Goal: Task Accomplishment & Management: Manage account settings

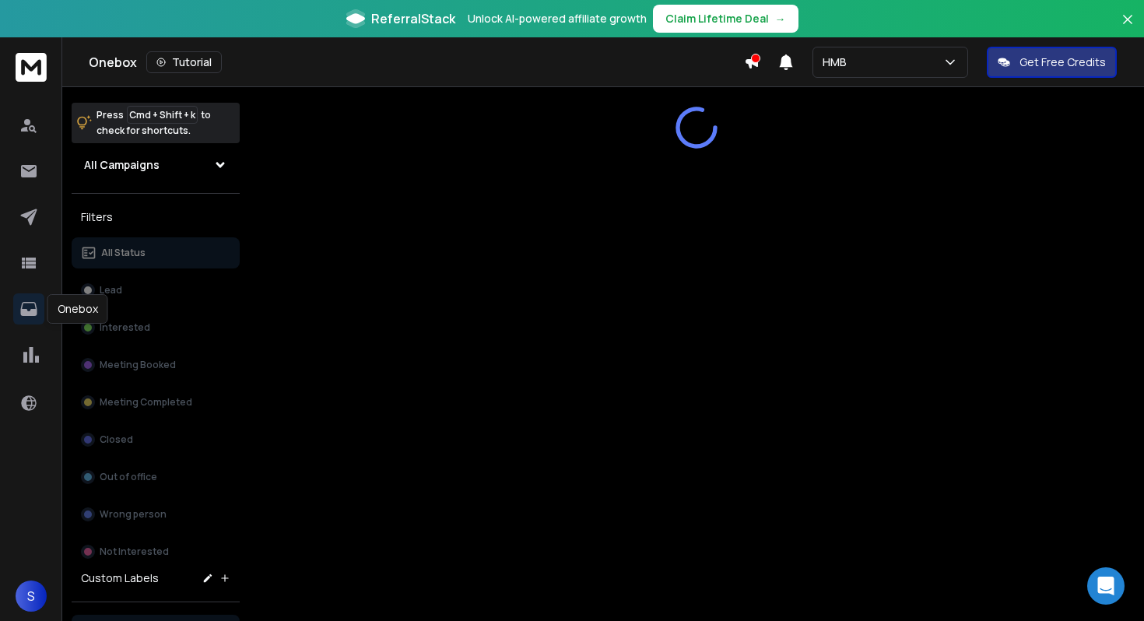
click at [38, 298] on link at bounding box center [28, 308] width 31 height 31
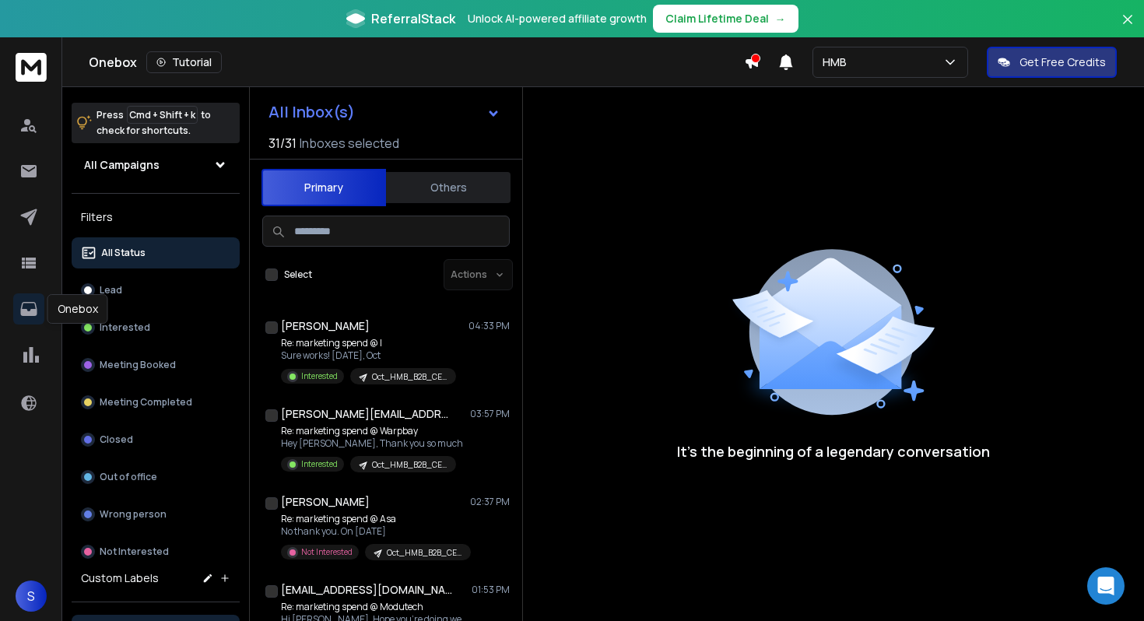
click at [30, 318] on link at bounding box center [28, 308] width 31 height 31
click at [1127, 20] on icon "Close banner" at bounding box center [1127, 19] width 14 height 14
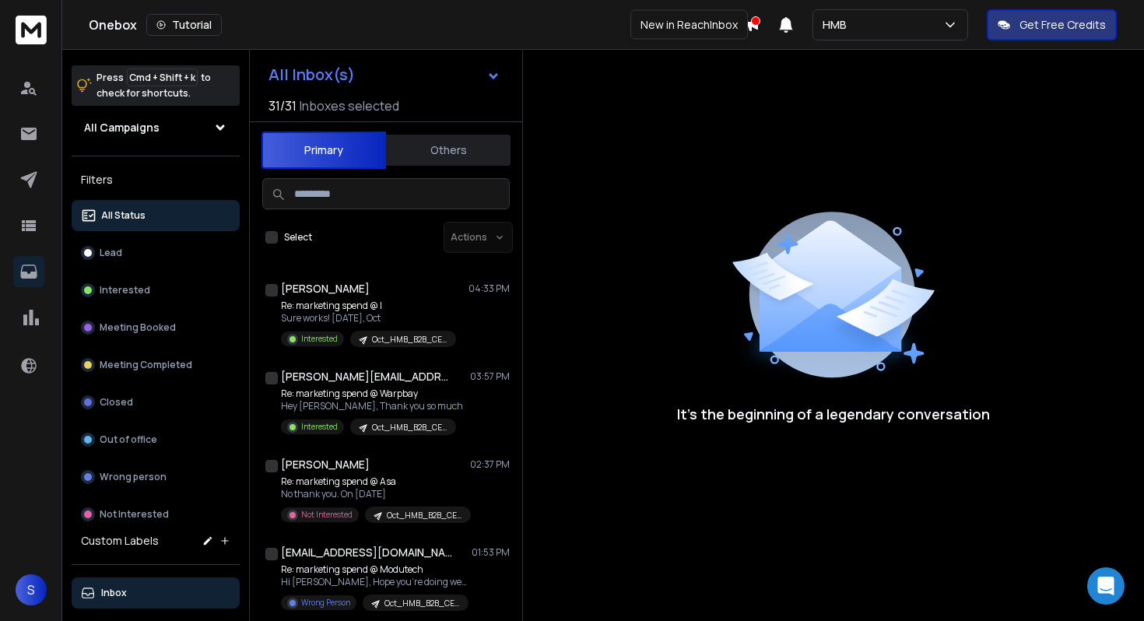
click at [760, 23] on div at bounding box center [755, 20] width 9 height 9
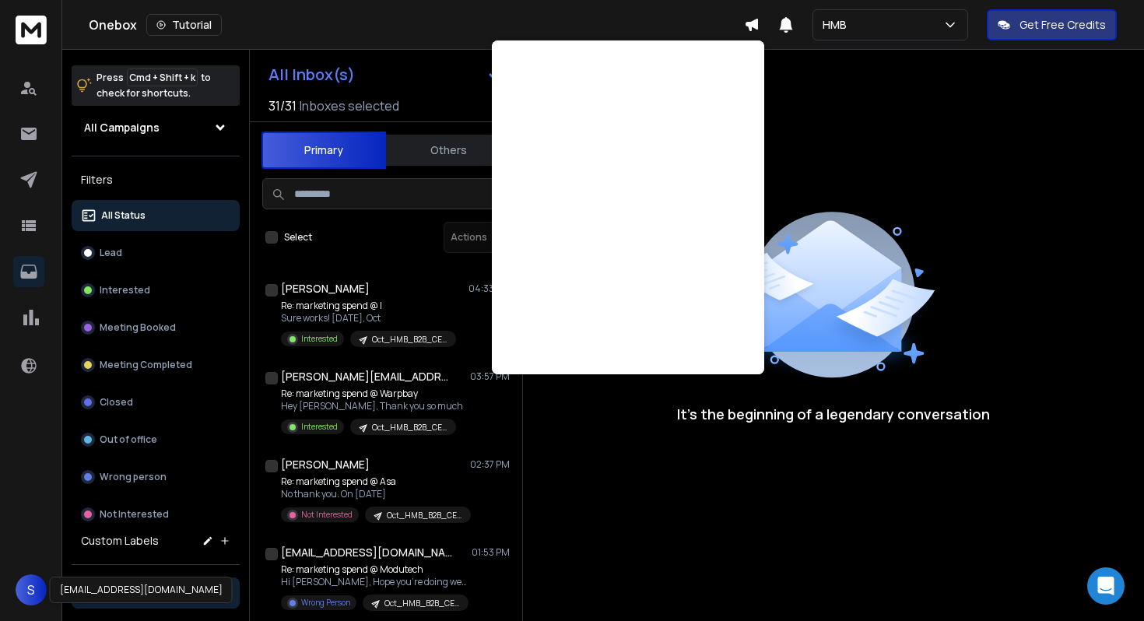
click at [32, 579] on span "S" at bounding box center [31, 589] width 31 height 31
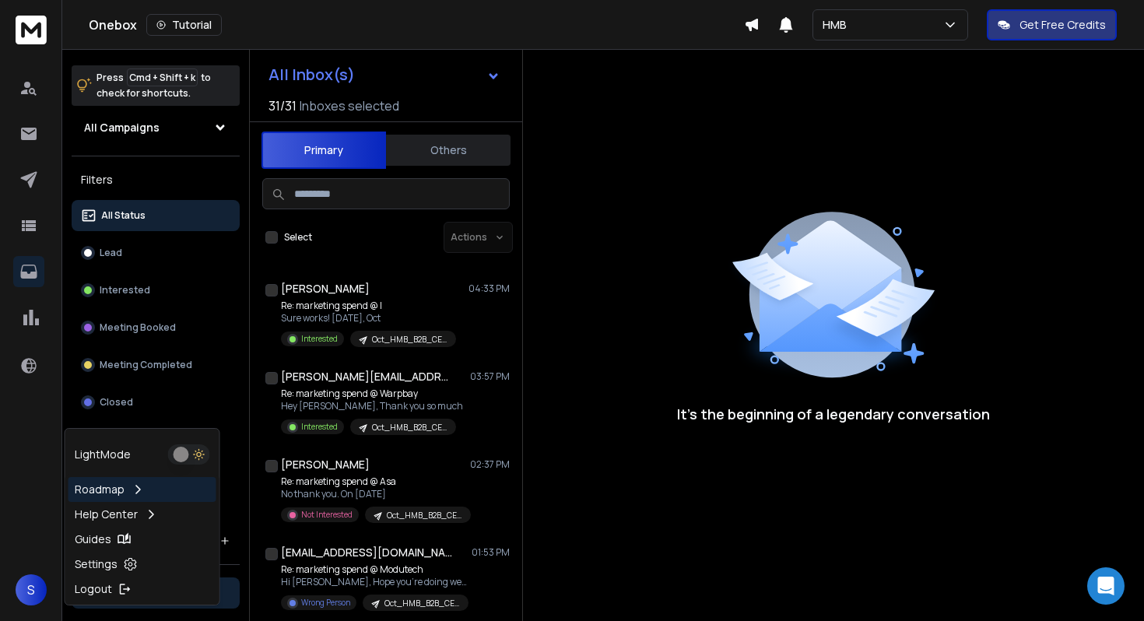
click at [177, 453] on button "button" at bounding box center [189, 454] width 42 height 20
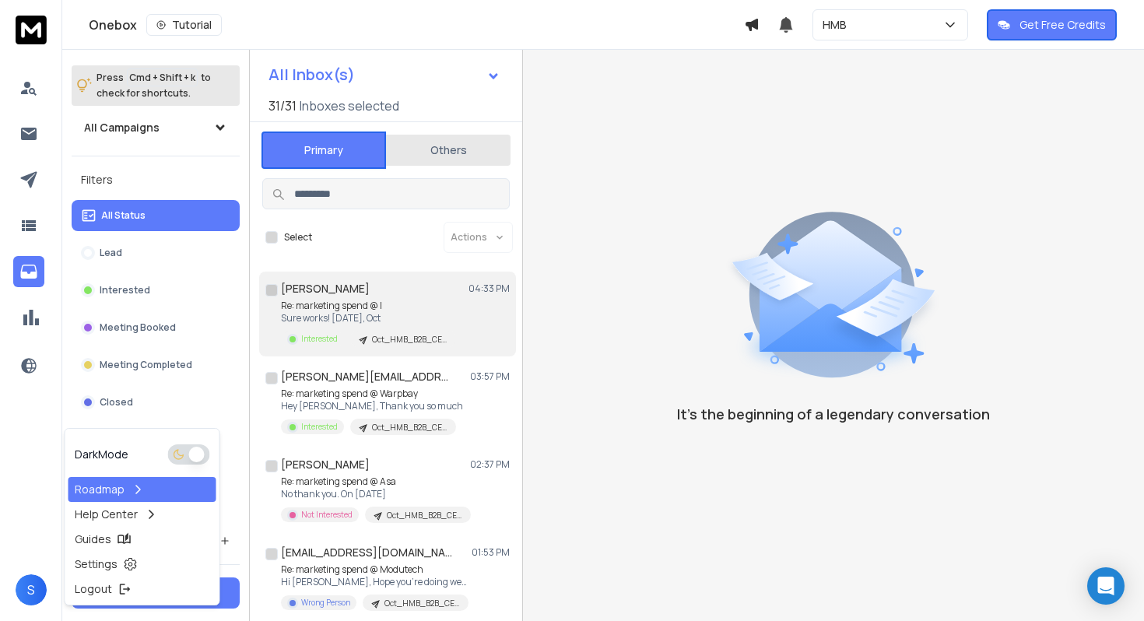
click at [319, 292] on h1 "[PERSON_NAME]" at bounding box center [325, 289] width 89 height 16
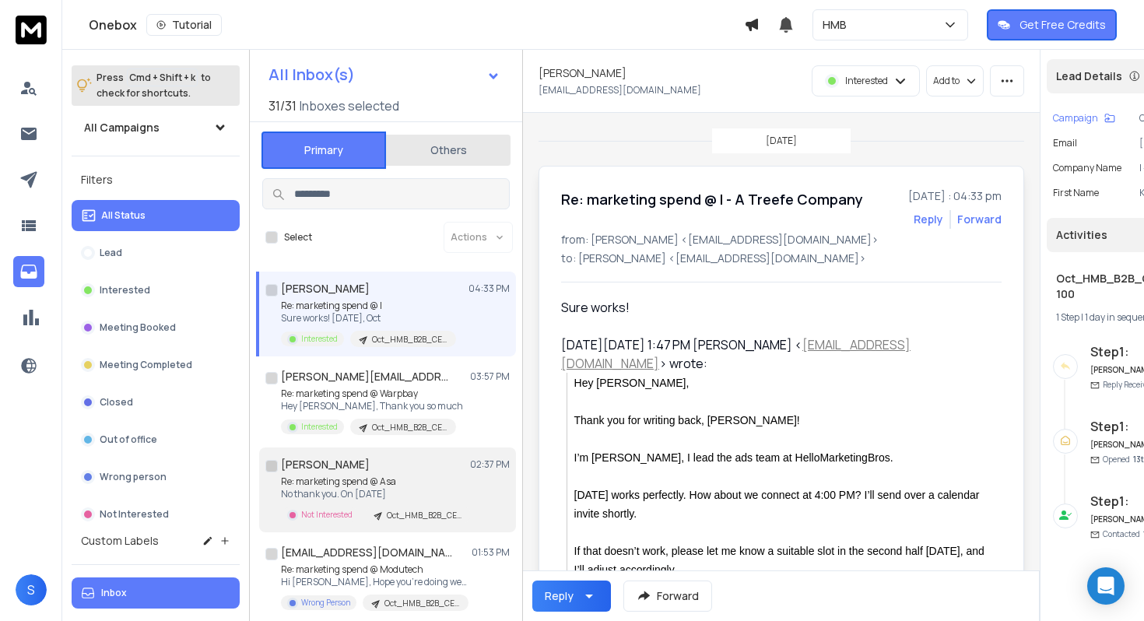
click at [353, 448] on div "[PERSON_NAME] 02:37 PM Re: marketing spend @ Asa No thank you. On [DATE] Not In…" at bounding box center [387, 489] width 257 height 85
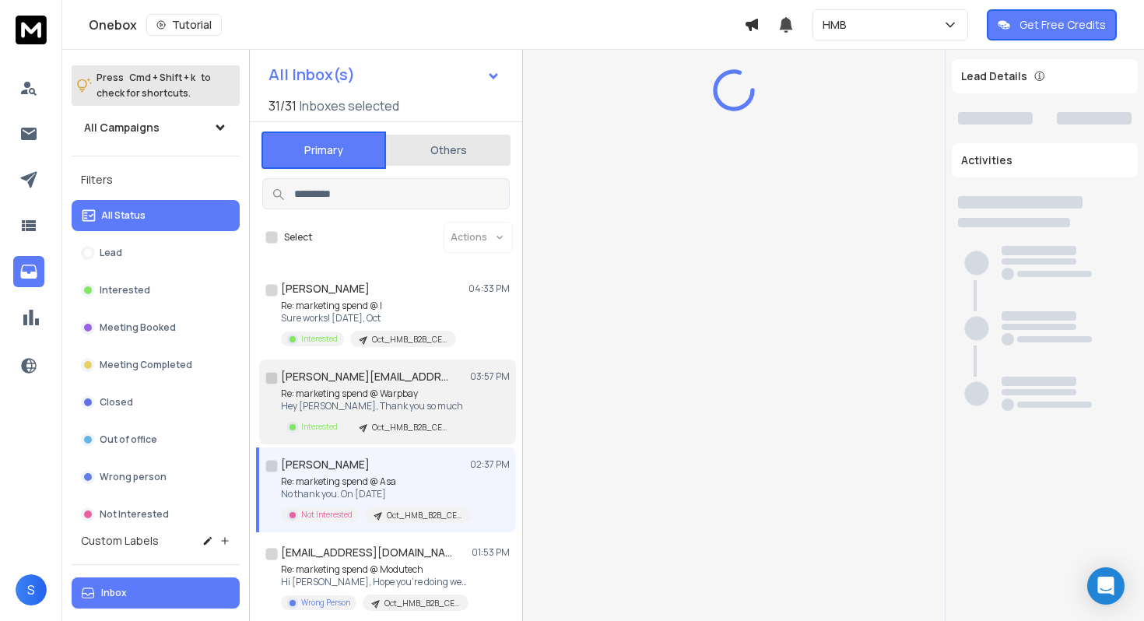
click at [354, 390] on p "Re: marketing spend @ Warpbay" at bounding box center [372, 393] width 182 height 12
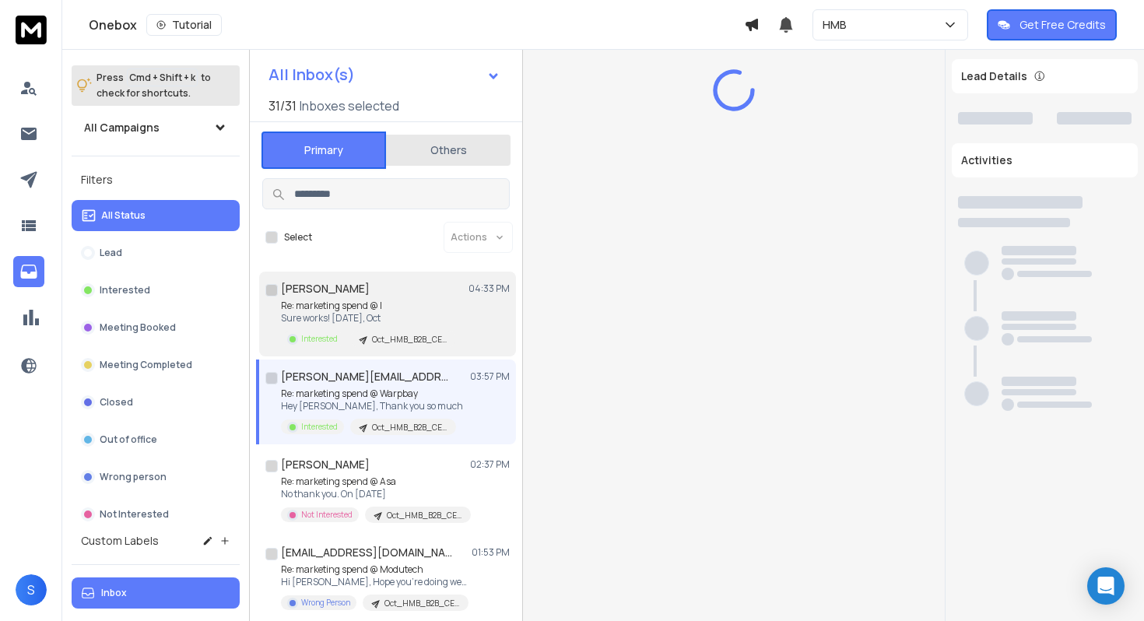
click at [352, 323] on p "Sure works! [DATE], Oct" at bounding box center [368, 318] width 175 height 12
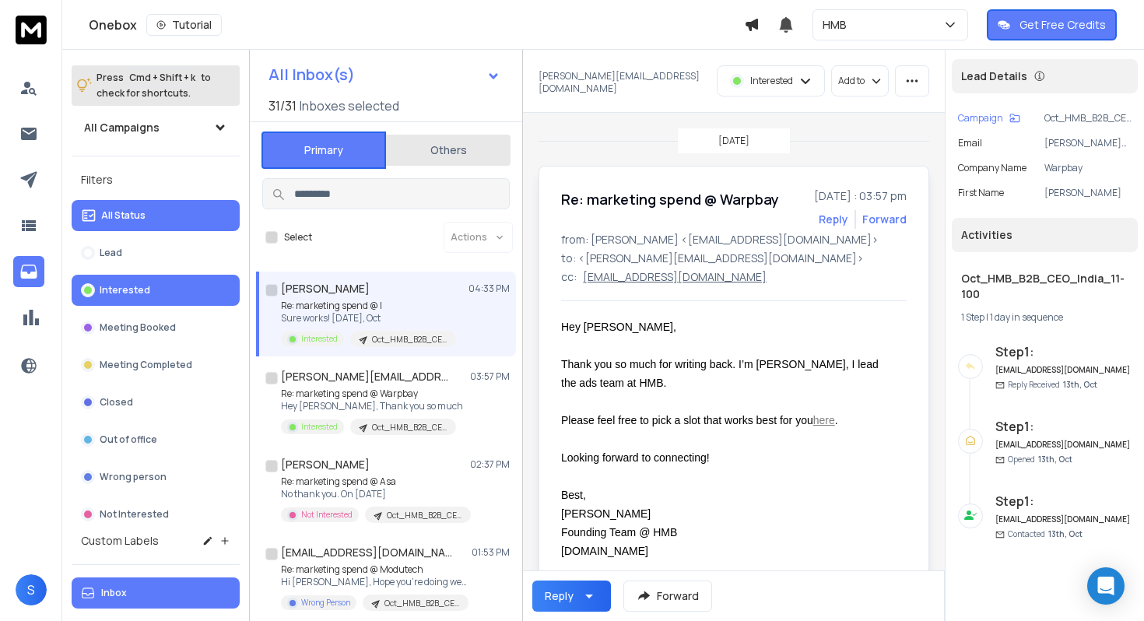
click at [139, 295] on p "Interested" at bounding box center [125, 290] width 51 height 12
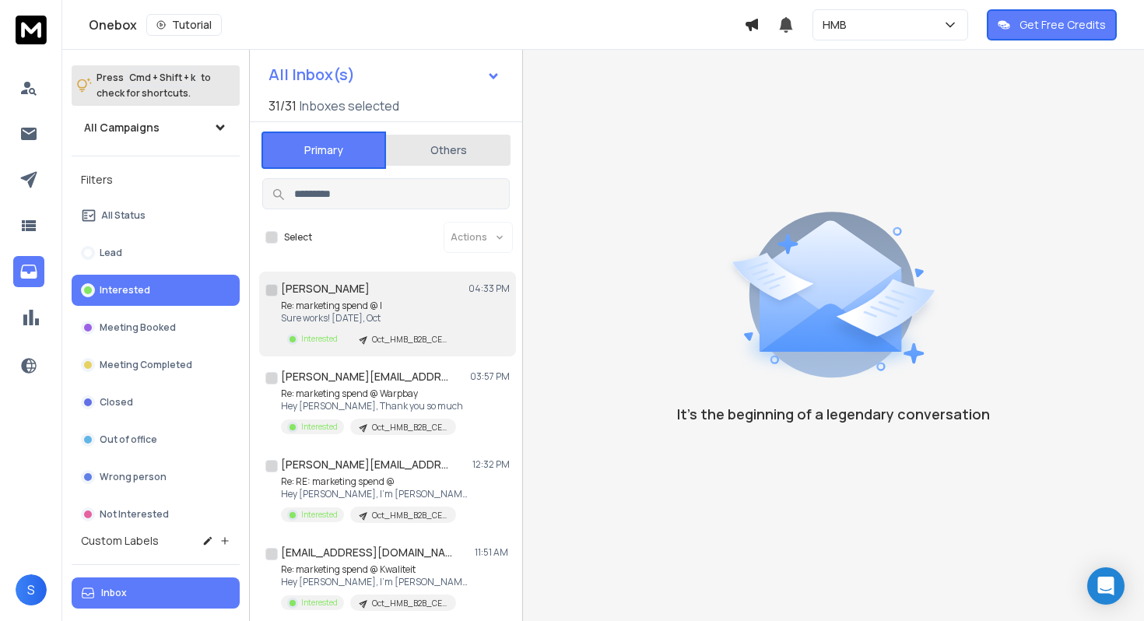
click at [367, 305] on p "Re: marketing spend @ I" at bounding box center [368, 306] width 175 height 12
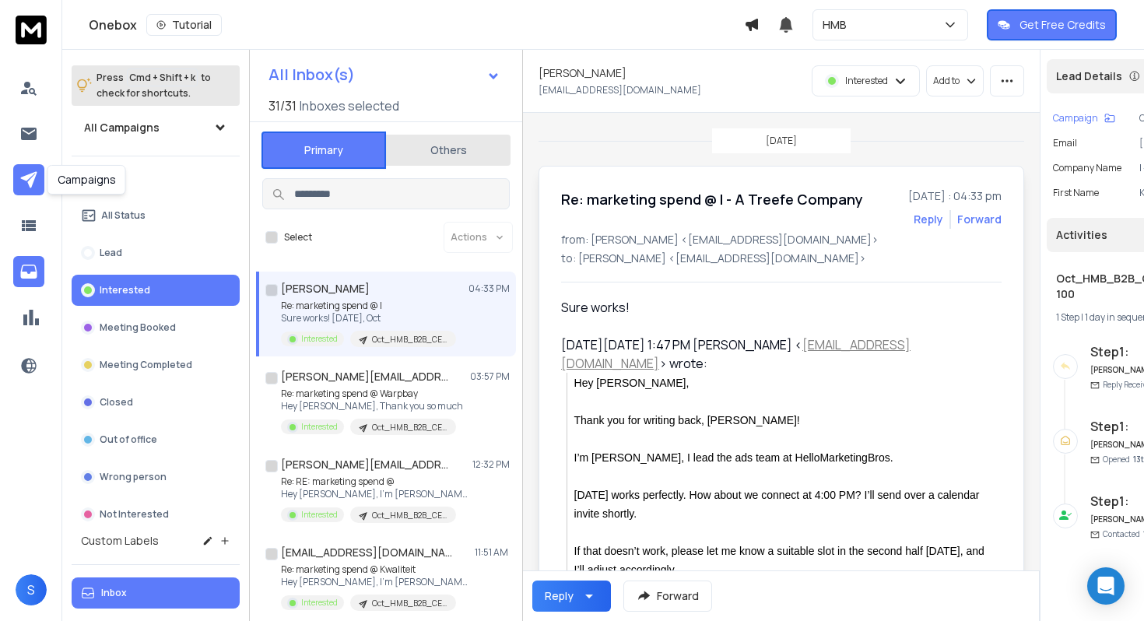
click at [30, 177] on icon at bounding box center [28, 180] width 16 height 16
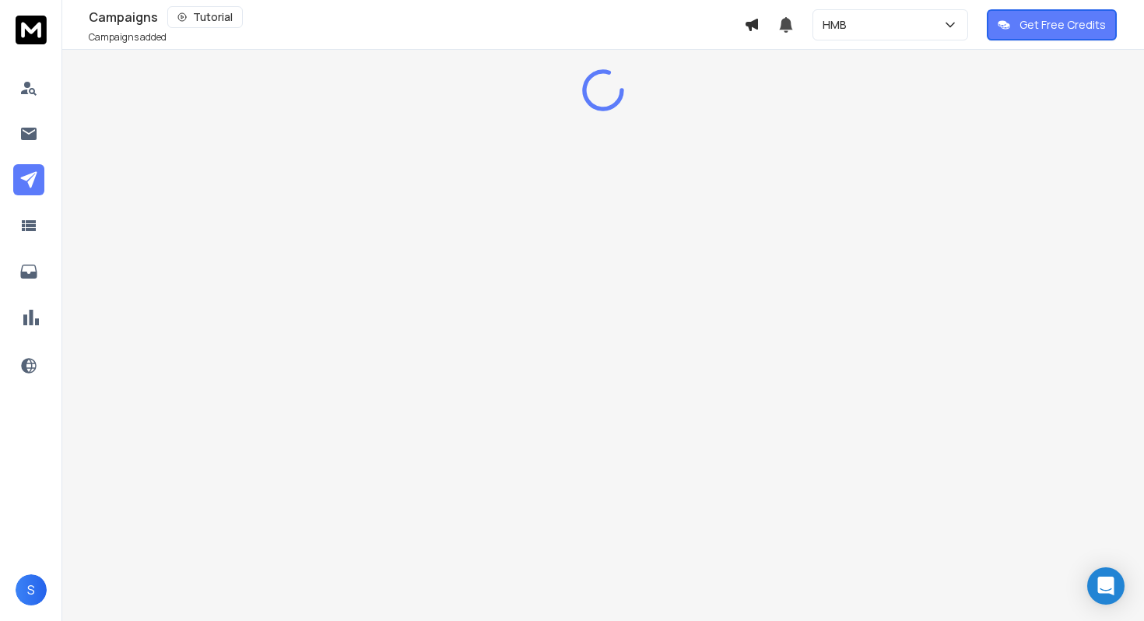
click at [433, 236] on div "ReferralStack Unlock AI-powered affiliate growth Lifetime Deals available! Clai…" at bounding box center [572, 310] width 1144 height 621
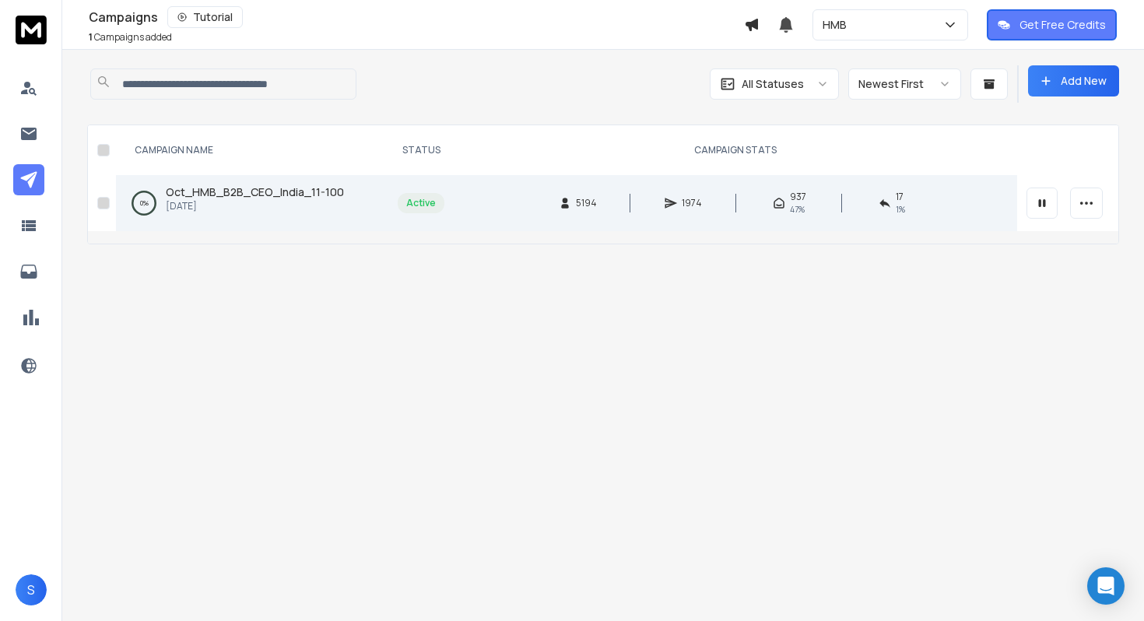
click at [231, 205] on p "[DATE]" at bounding box center [255, 206] width 178 height 12
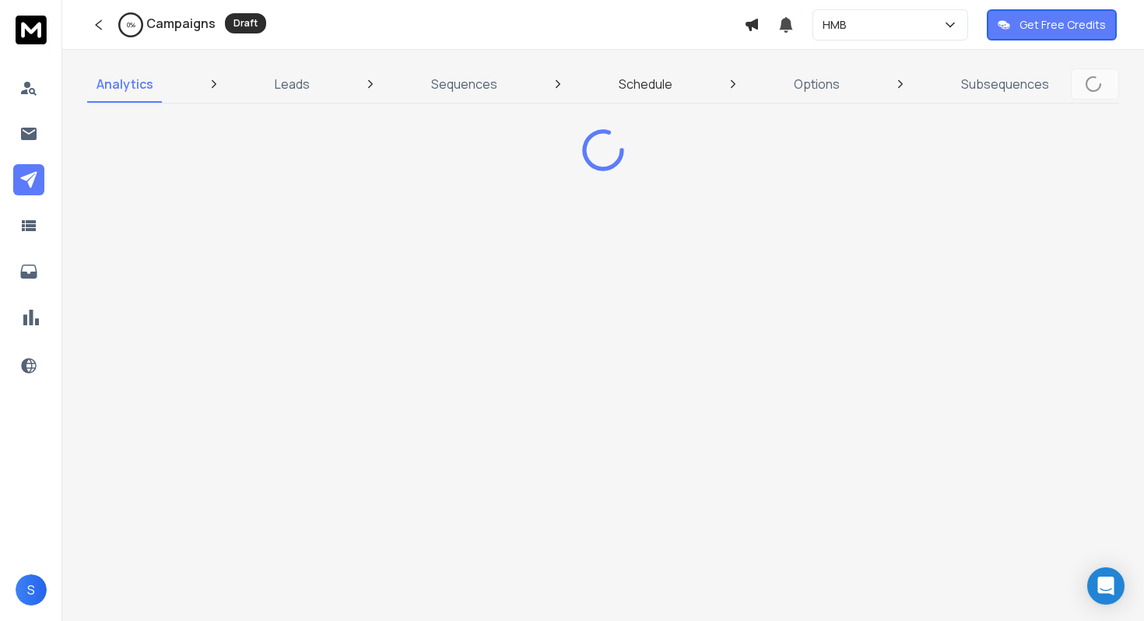
click at [623, 82] on p "Schedule" at bounding box center [645, 84] width 54 height 19
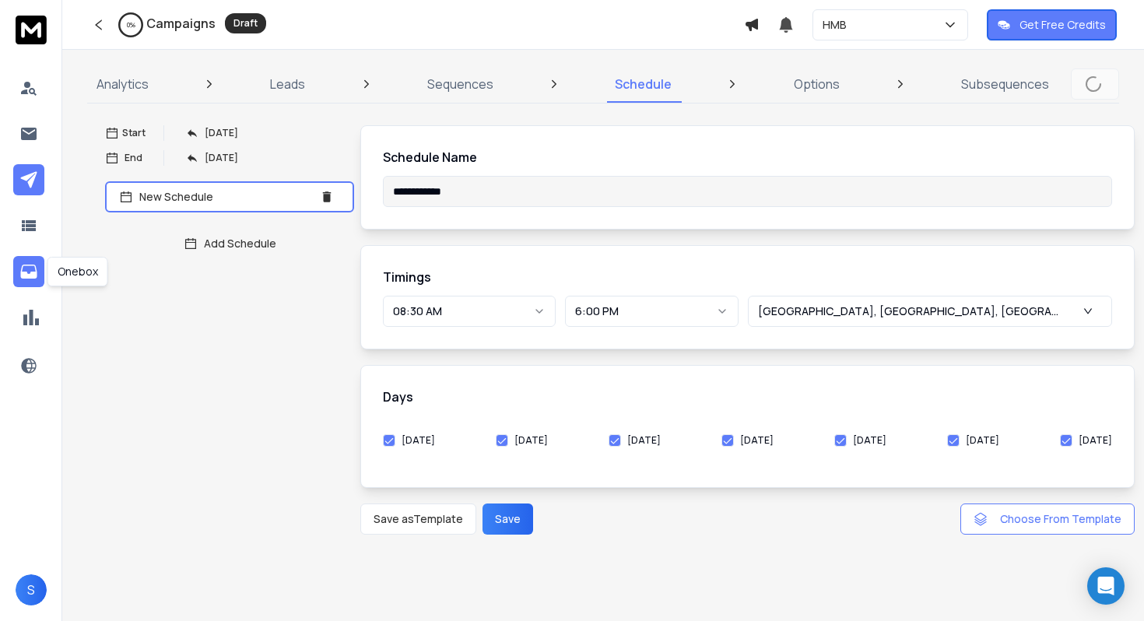
click at [34, 282] on link at bounding box center [28, 271] width 31 height 31
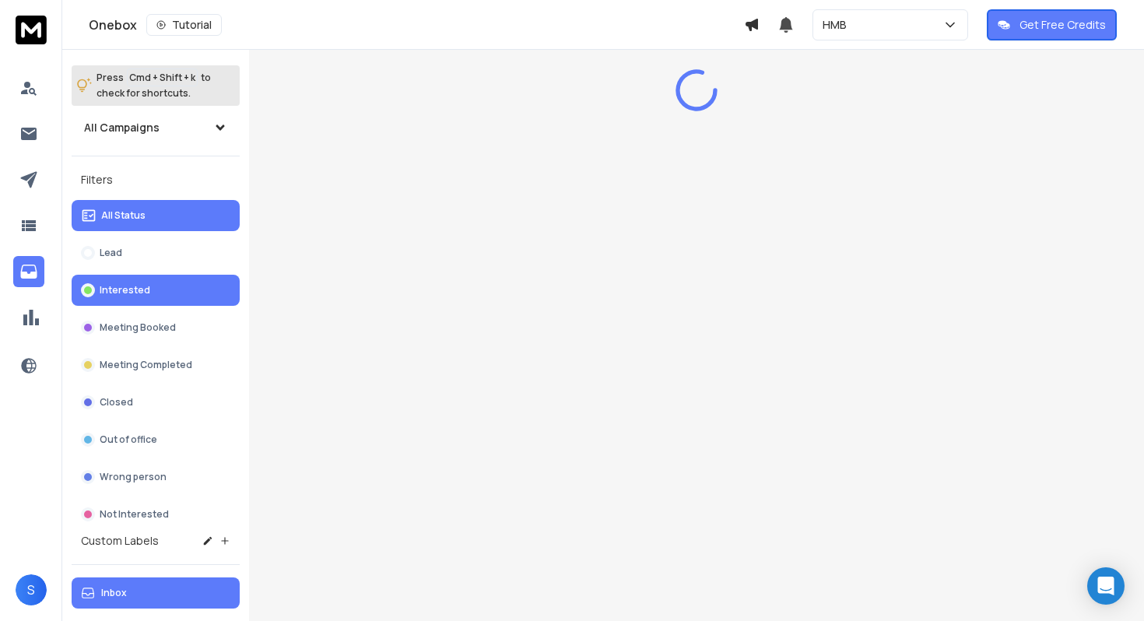
click at [174, 295] on button "Interested" at bounding box center [156, 290] width 168 height 31
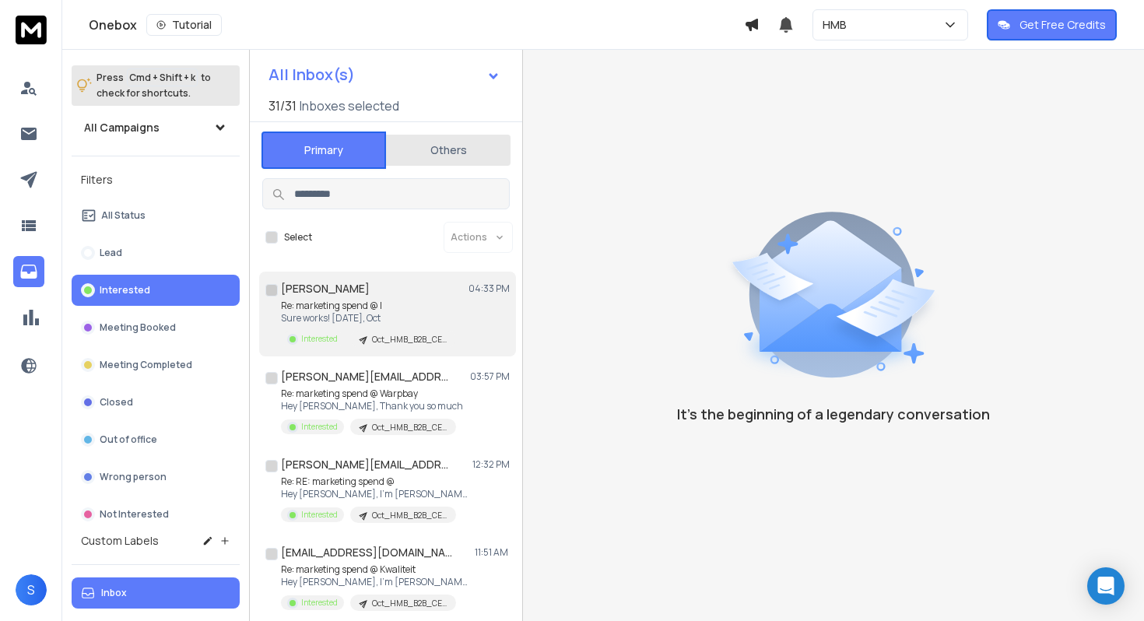
click at [314, 314] on p "Sure works! [DATE], Oct" at bounding box center [368, 318] width 175 height 12
click at [318, 295] on h1 "[PERSON_NAME]" at bounding box center [325, 289] width 89 height 16
